Goal: Find specific page/section: Find specific page/section

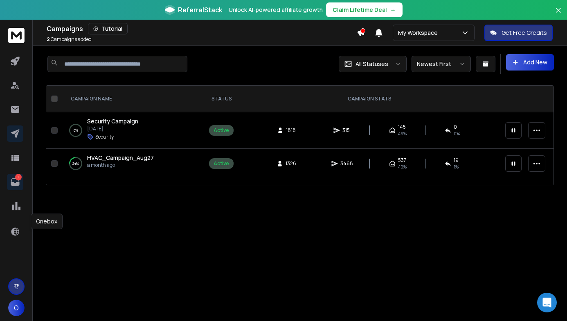
click at [16, 190] on link "1" at bounding box center [15, 182] width 16 height 16
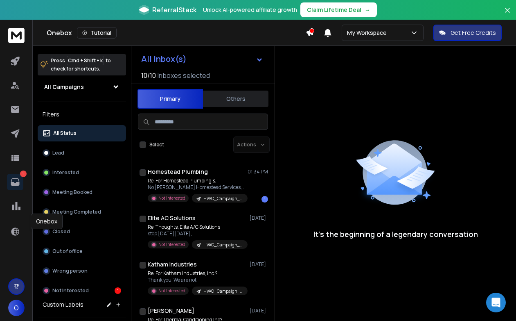
click at [14, 187] on icon at bounding box center [15, 182] width 10 height 10
